Goal: Task Accomplishment & Management: Use online tool/utility

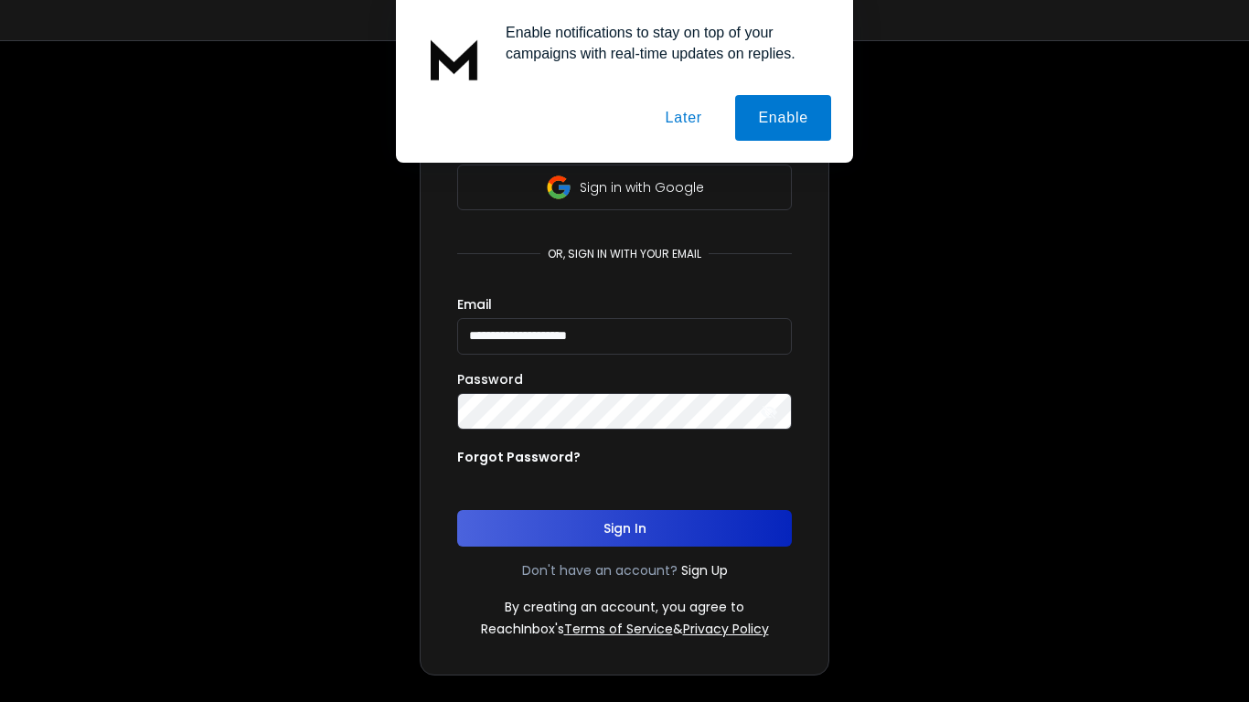
type input "**********"
click at [625, 528] on button "Sign In" at bounding box center [624, 528] width 335 height 37
